Goal: Task Accomplishment & Management: Use online tool/utility

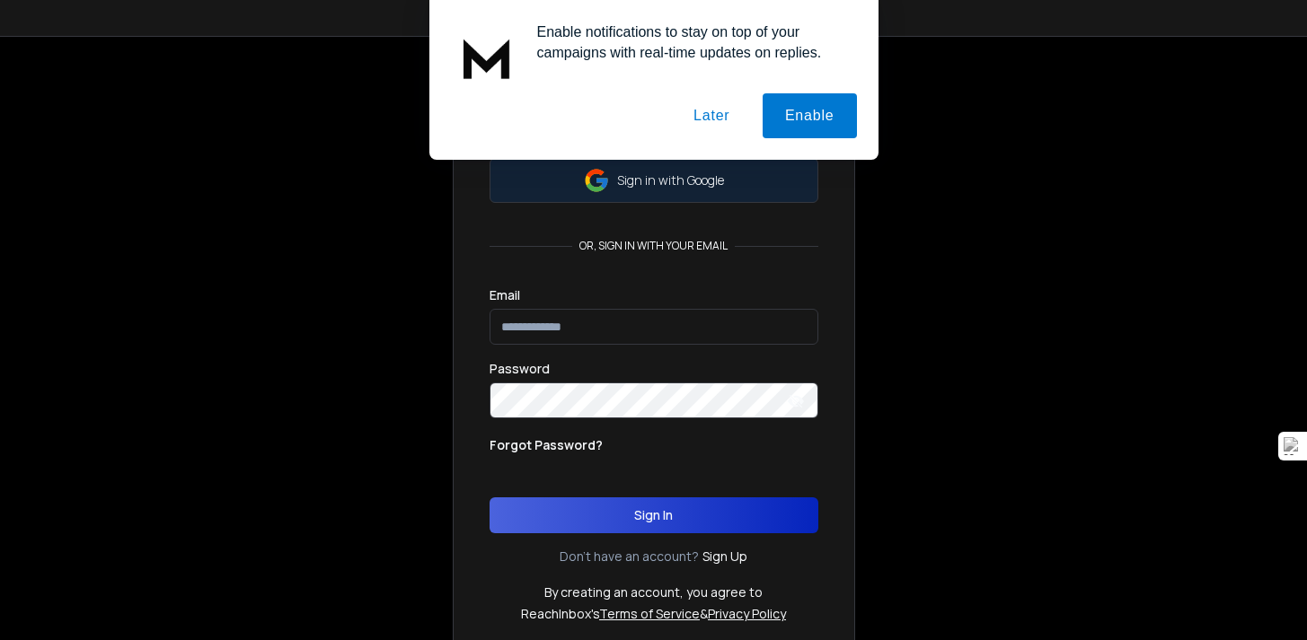
click at [619, 179] on p "Sign in with Google" at bounding box center [670, 181] width 107 height 18
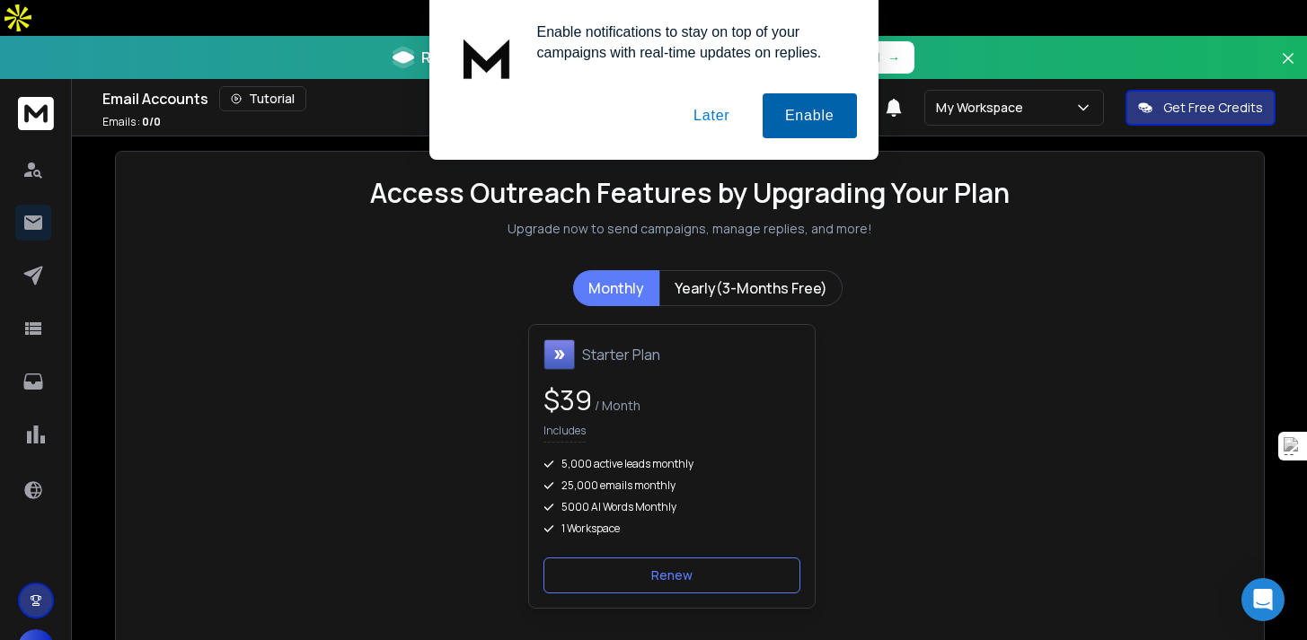
click at [800, 127] on button "Enable" at bounding box center [809, 115] width 94 height 45
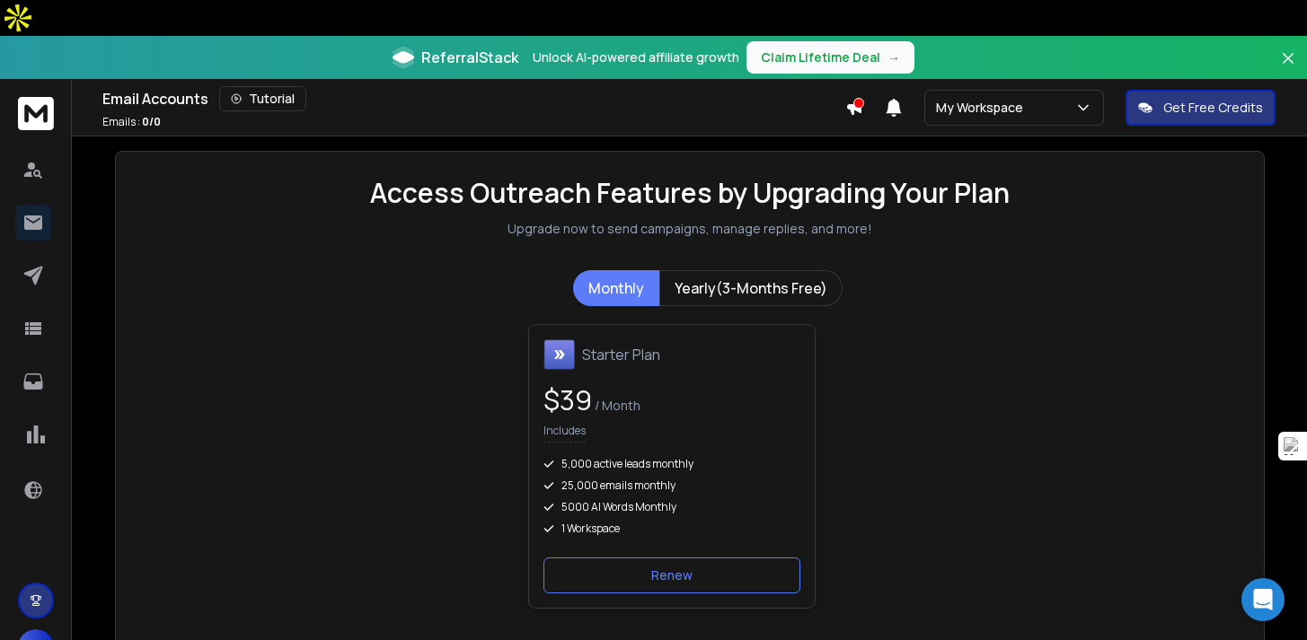
click at [785, 41] on button "Claim Lifetime Deal →" at bounding box center [830, 57] width 168 height 32
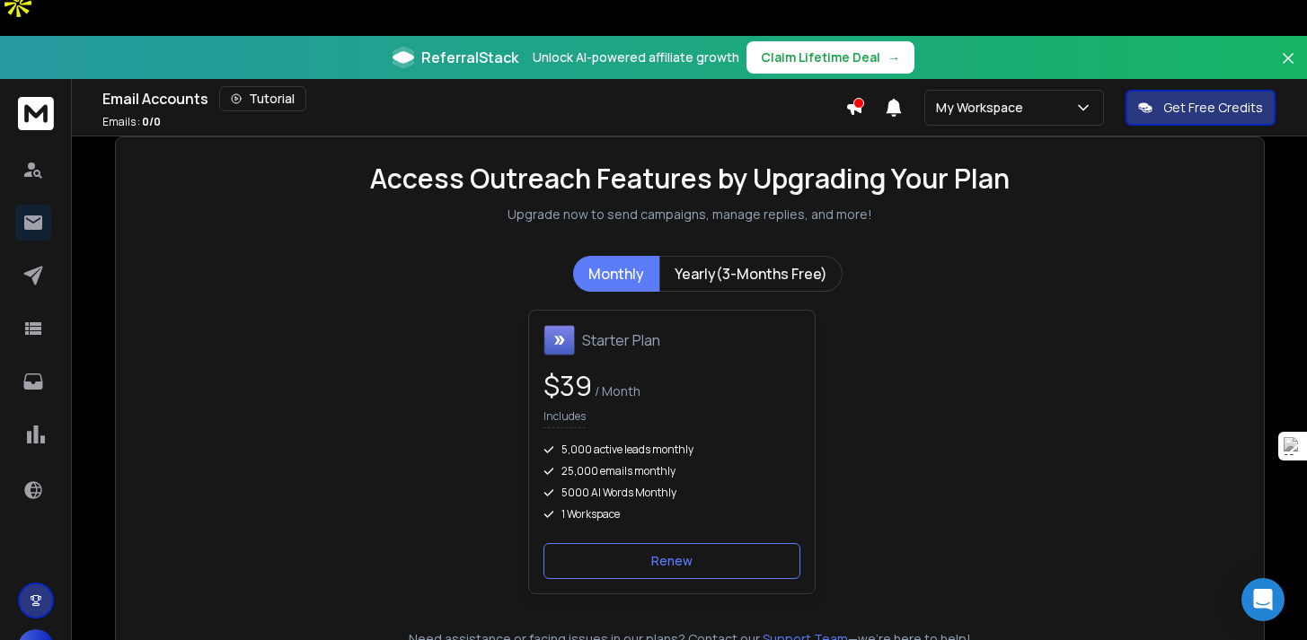
scroll to position [26, 0]
